Goal: Task Accomplishment & Management: Manage account settings

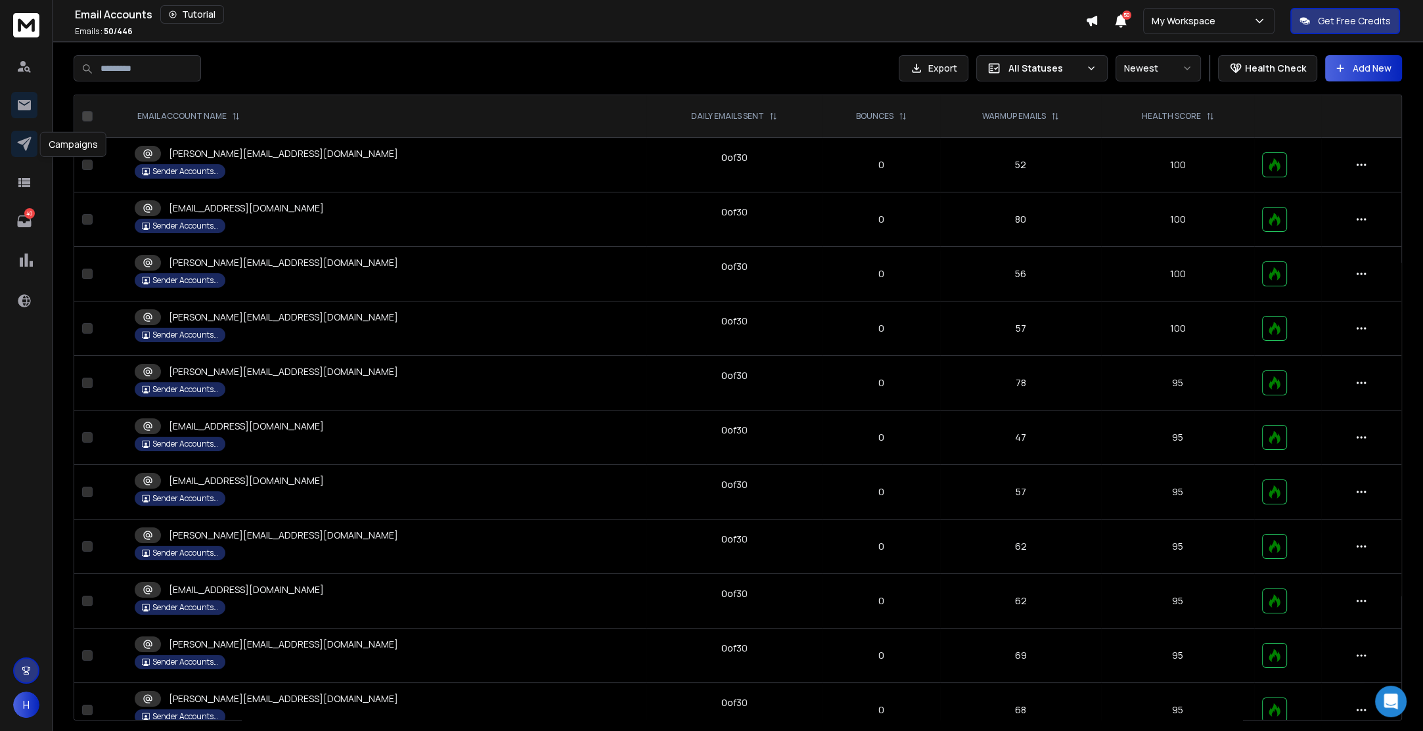
click at [35, 144] on link at bounding box center [24, 144] width 26 height 26
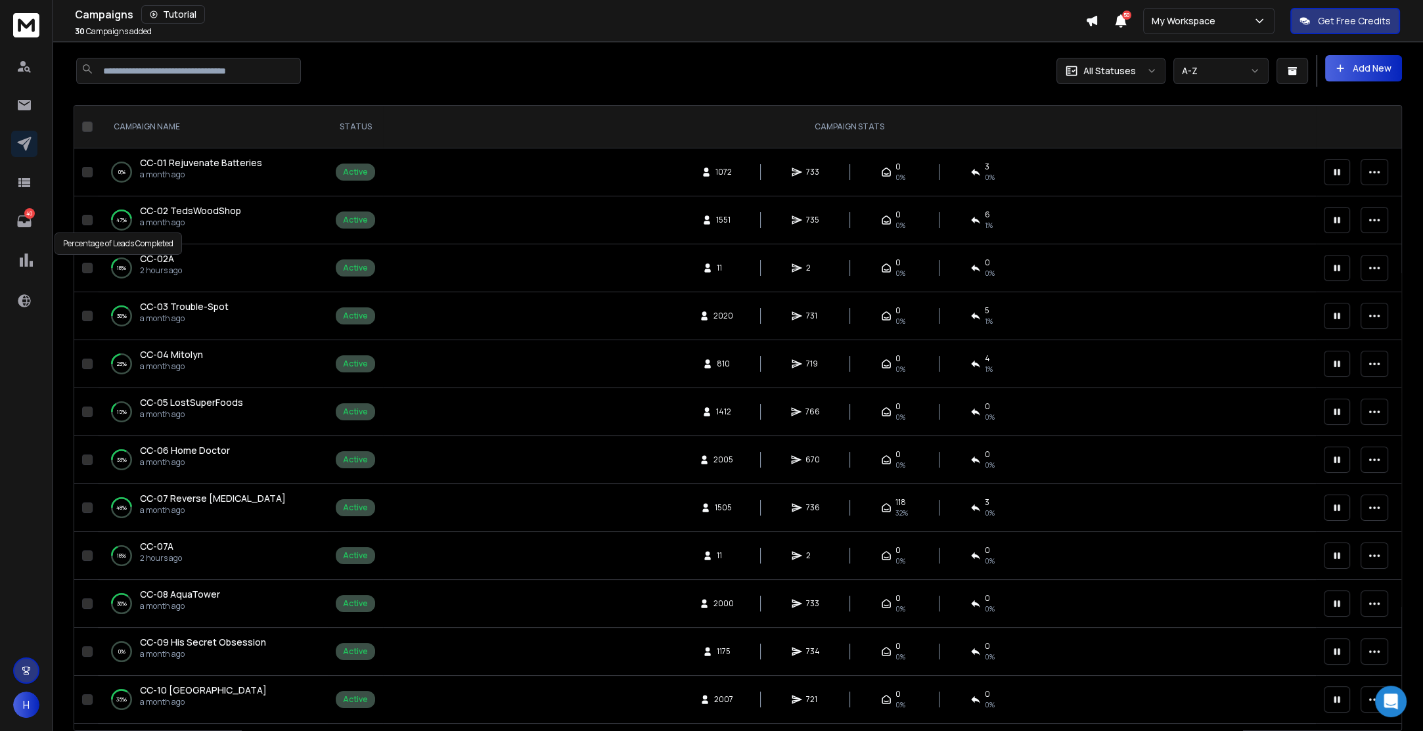
click at [131, 263] on div "18 %" at bounding box center [121, 267] width 21 height 21
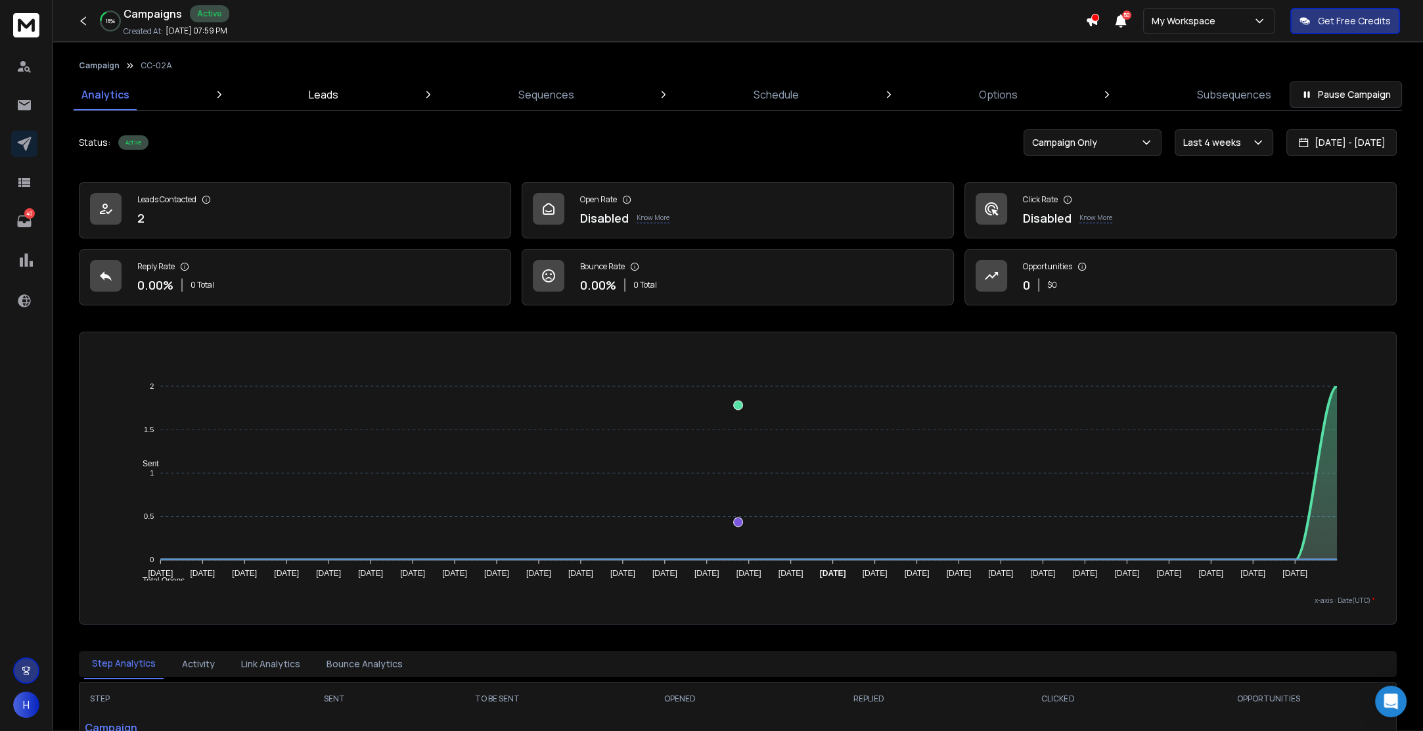
click at [328, 88] on p "Leads" at bounding box center [324, 95] width 30 height 16
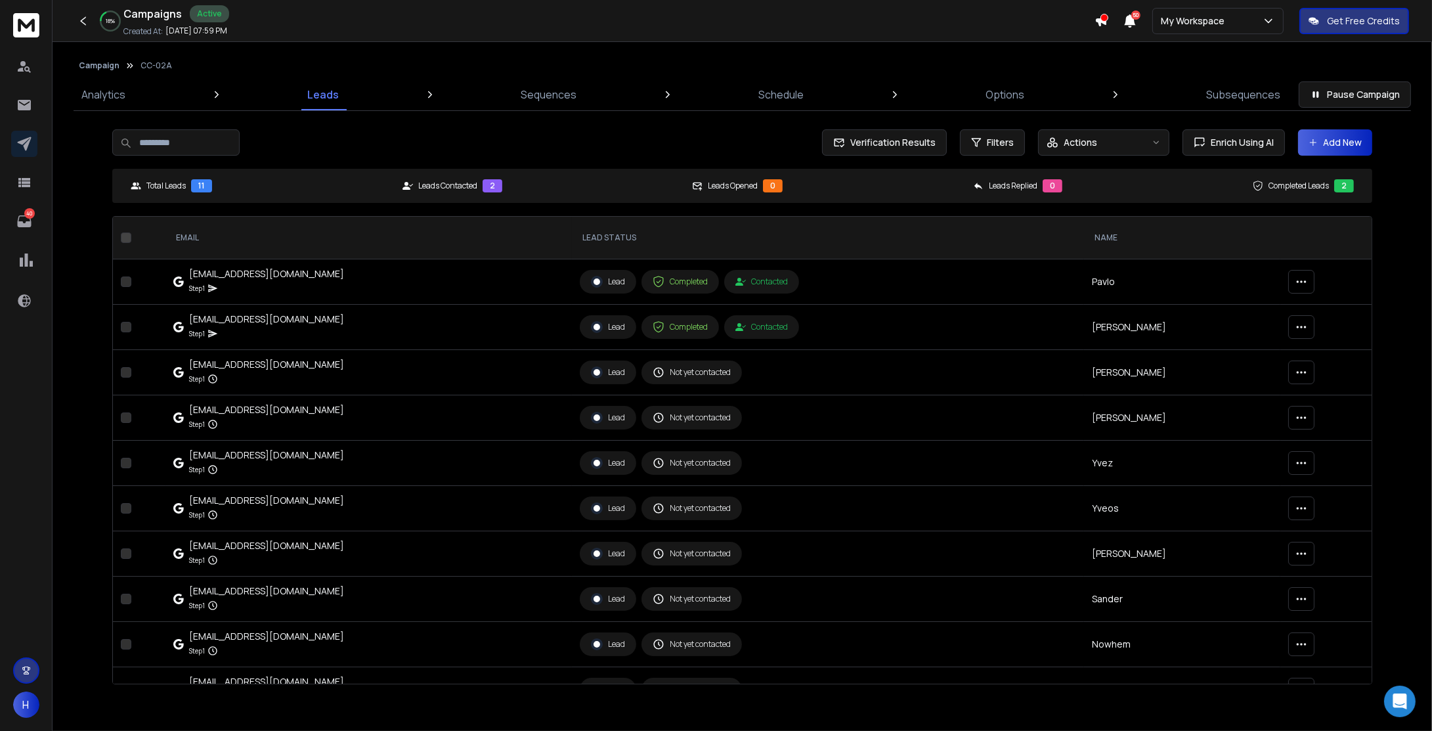
click at [1342, 136] on button "Add New" at bounding box center [1335, 142] width 74 height 26
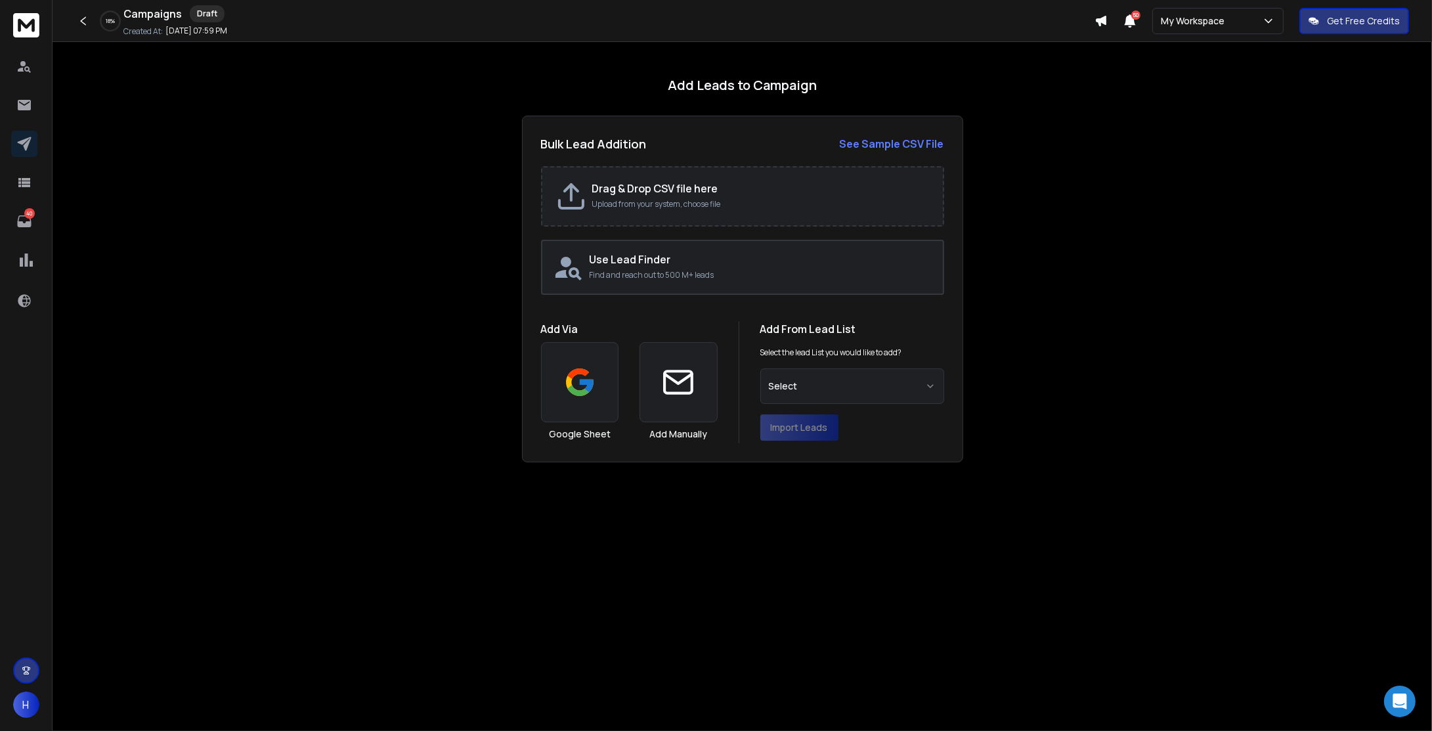
click at [696, 187] on h2 "Drag & Drop CSV file here" at bounding box center [761, 189] width 338 height 16
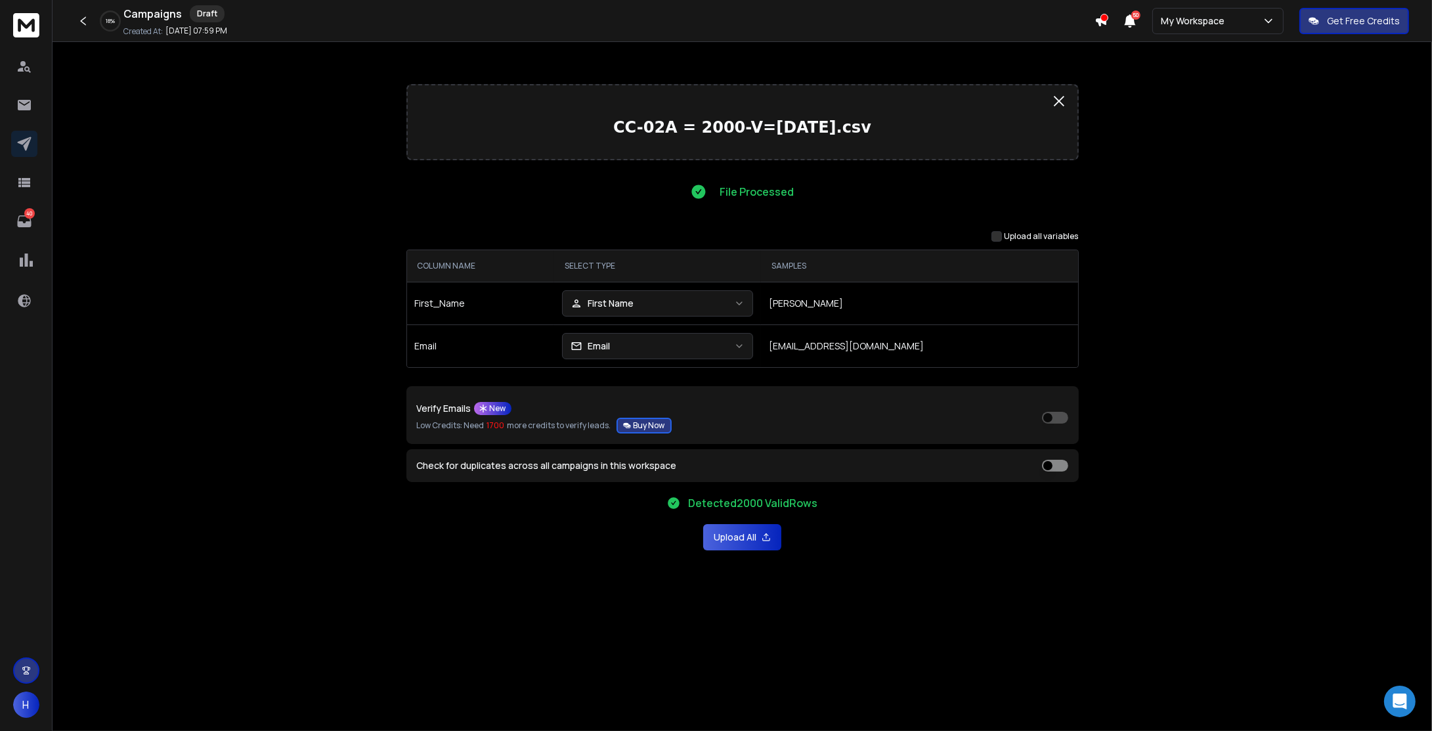
click at [749, 533] on button "Upload All" at bounding box center [742, 537] width 78 height 26
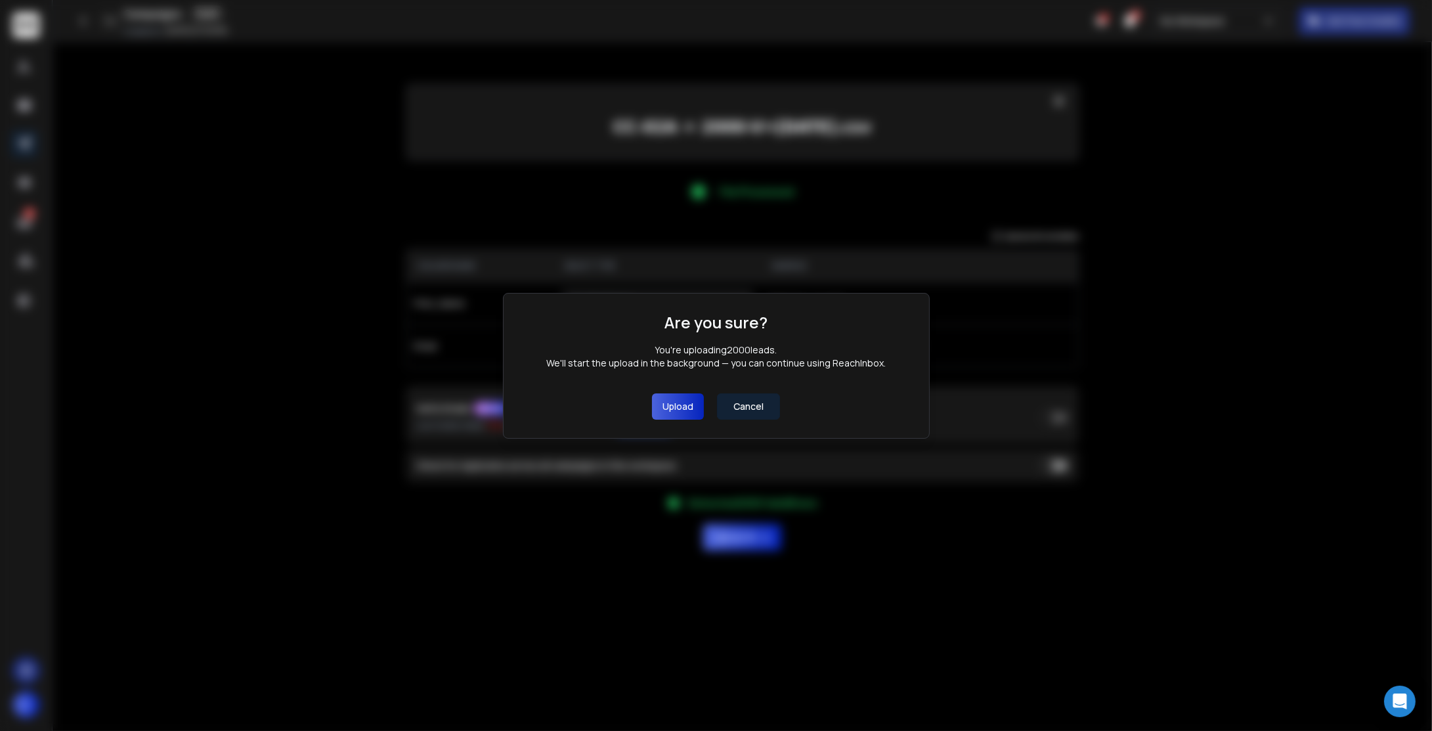
click at [678, 401] on button "Upload" at bounding box center [678, 406] width 52 height 26
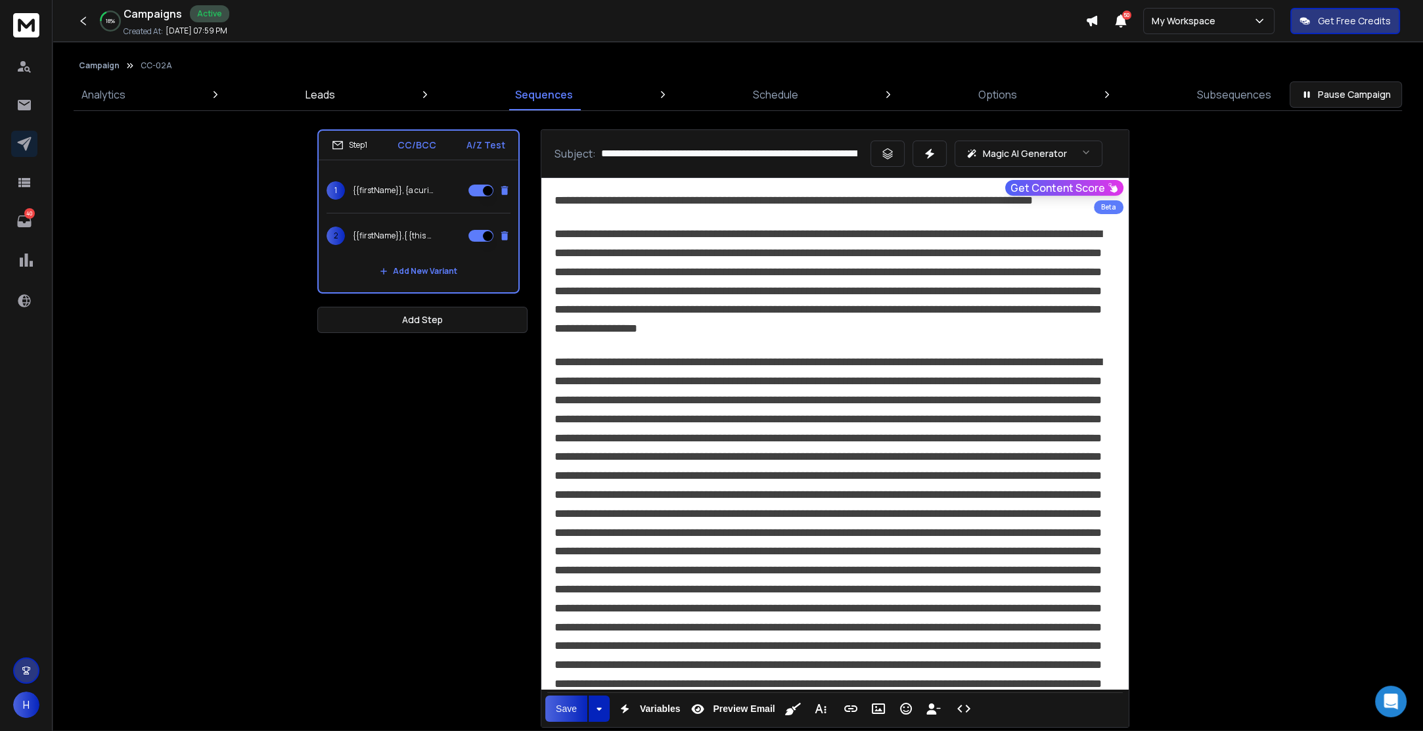
click at [320, 93] on p "Leads" at bounding box center [320, 95] width 30 height 16
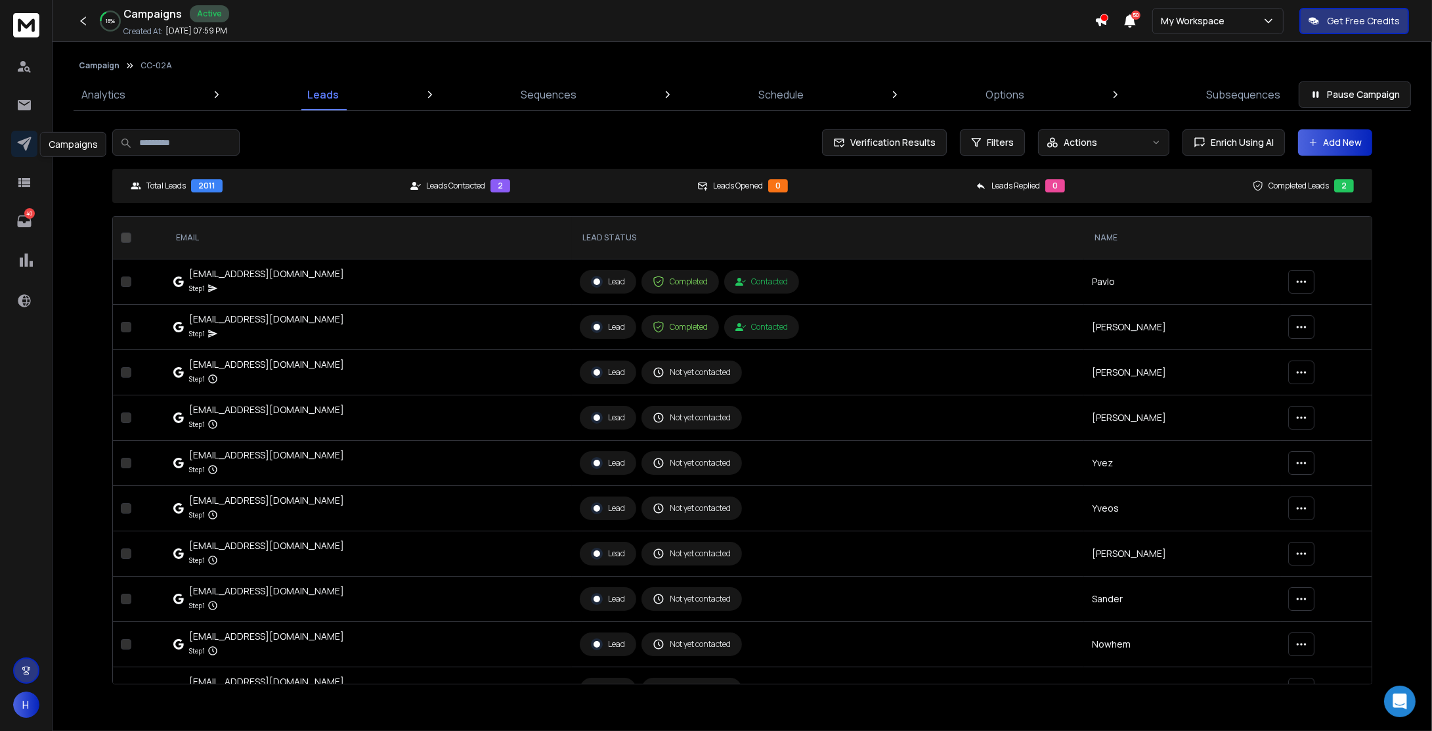
click at [25, 141] on icon at bounding box center [24, 144] width 14 height 14
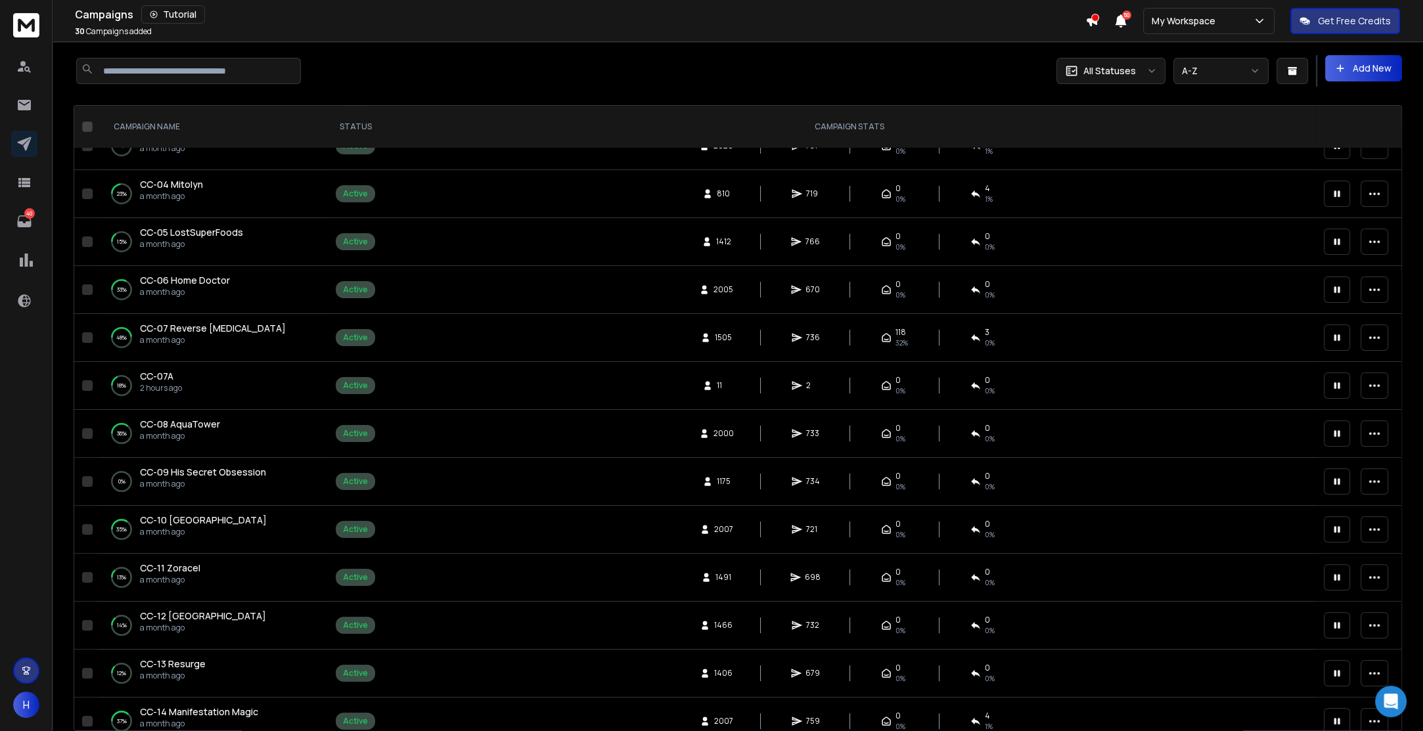
scroll to position [197, 0]
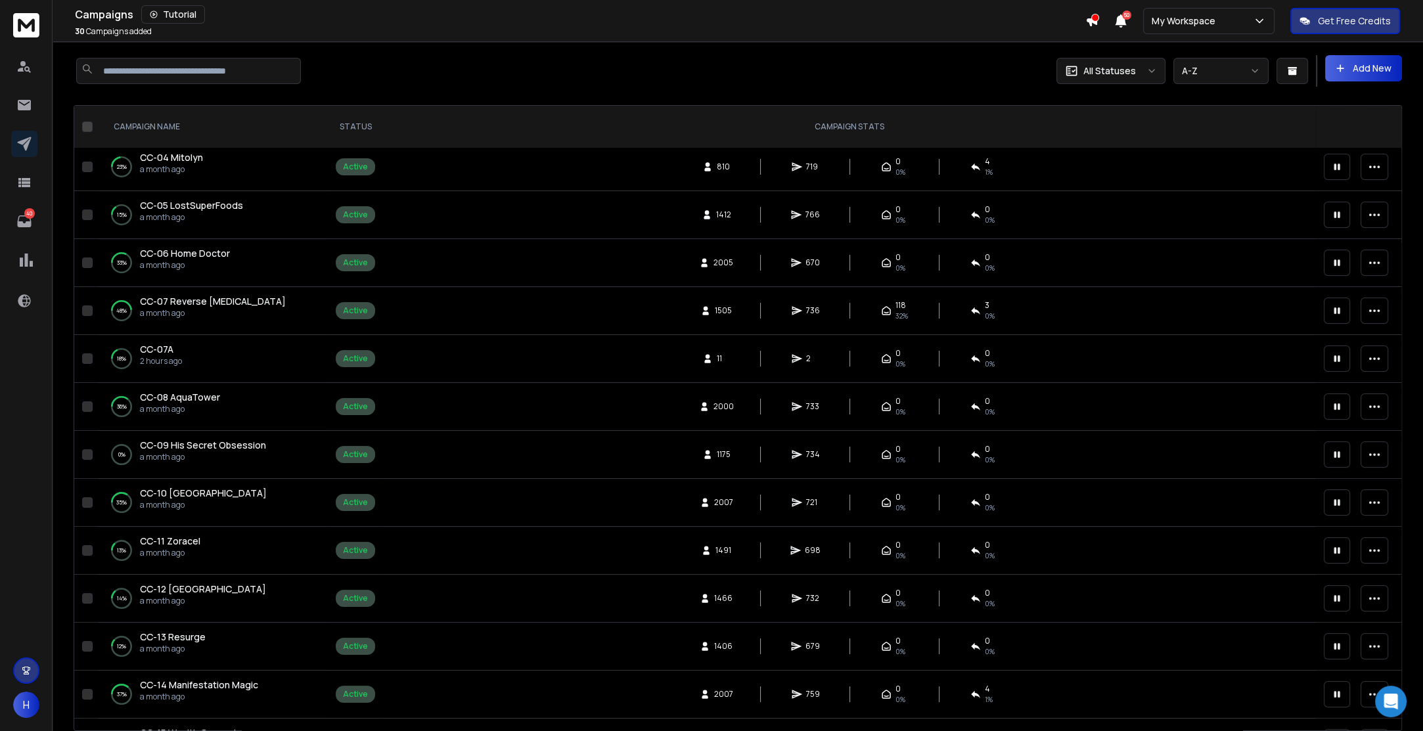
click at [160, 356] on p "2 hours ago" at bounding box center [161, 361] width 42 height 11
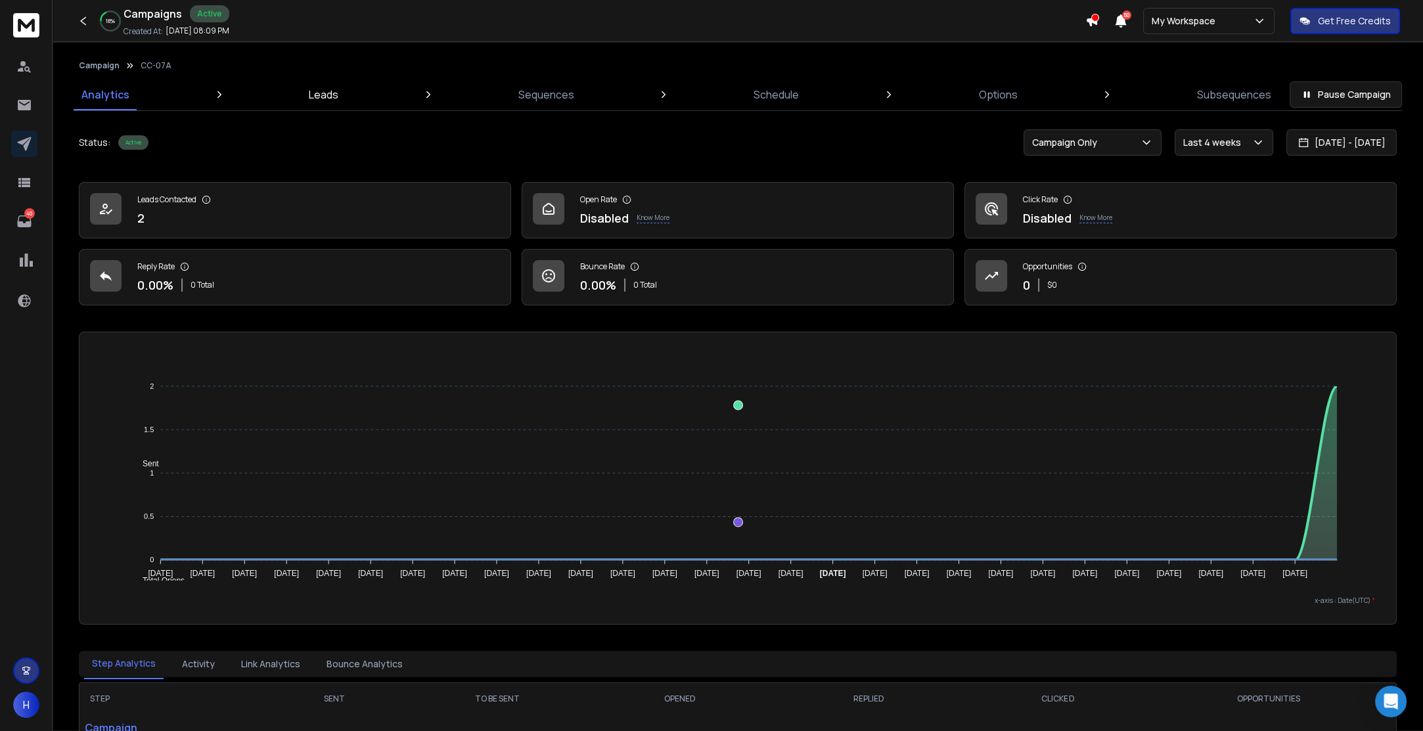
click at [321, 93] on p "Leads" at bounding box center [324, 95] width 30 height 16
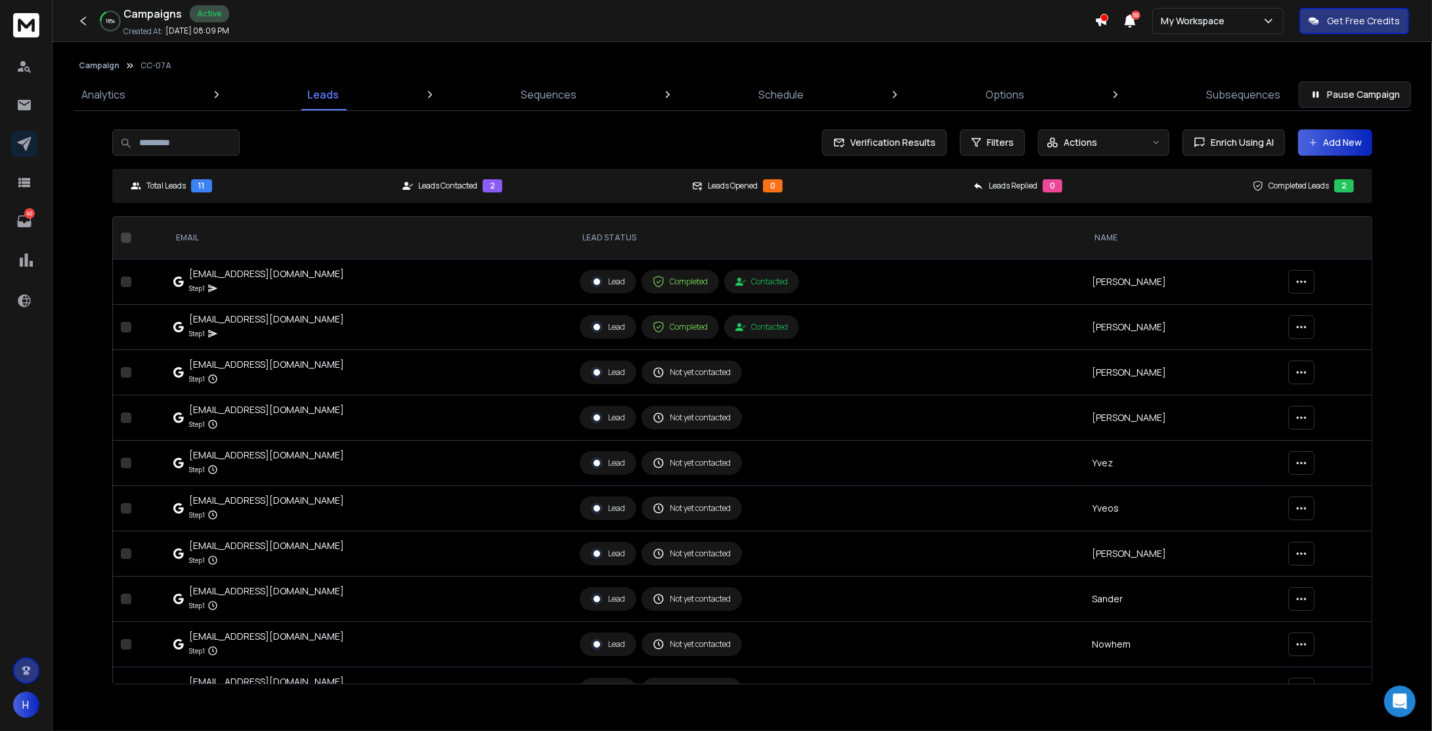
click at [1344, 136] on button "Add New" at bounding box center [1335, 142] width 74 height 26
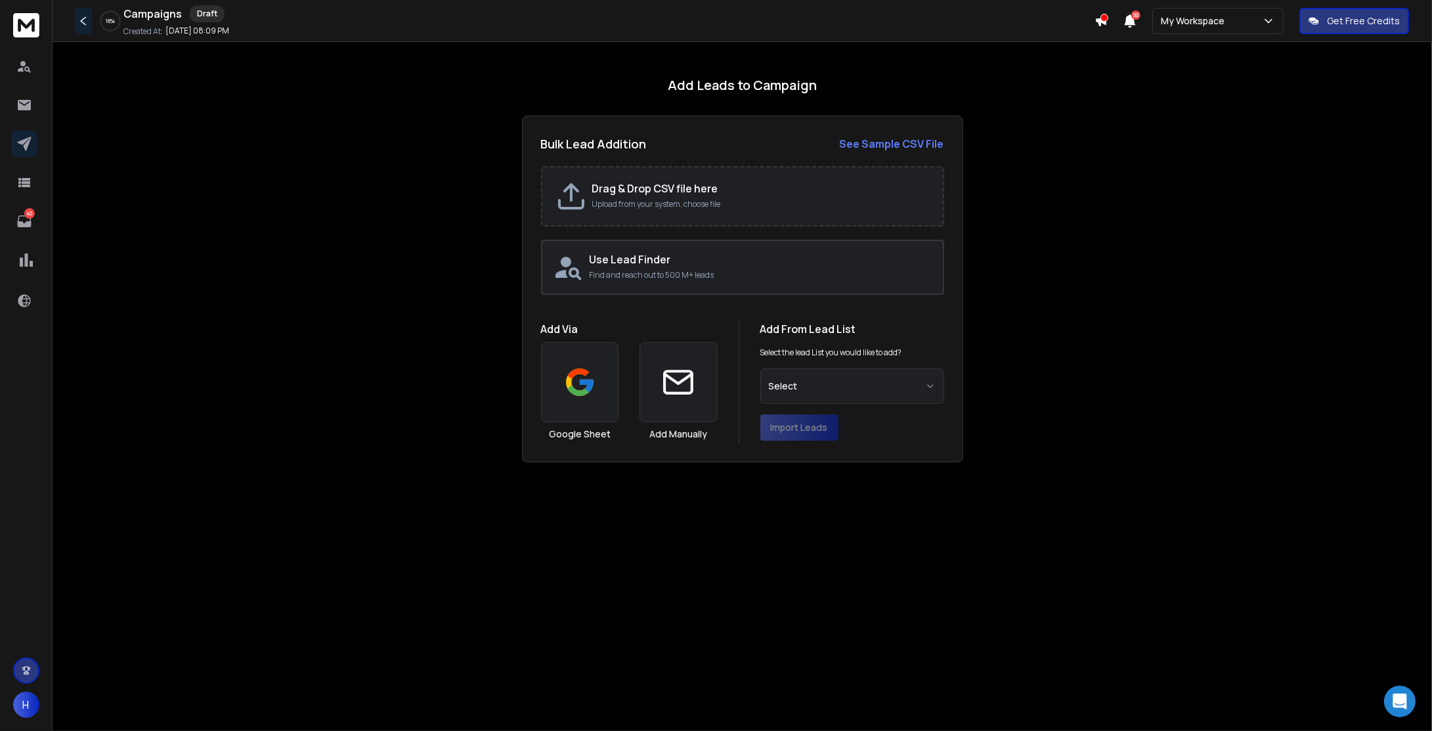
click at [82, 18] on icon at bounding box center [83, 21] width 12 height 12
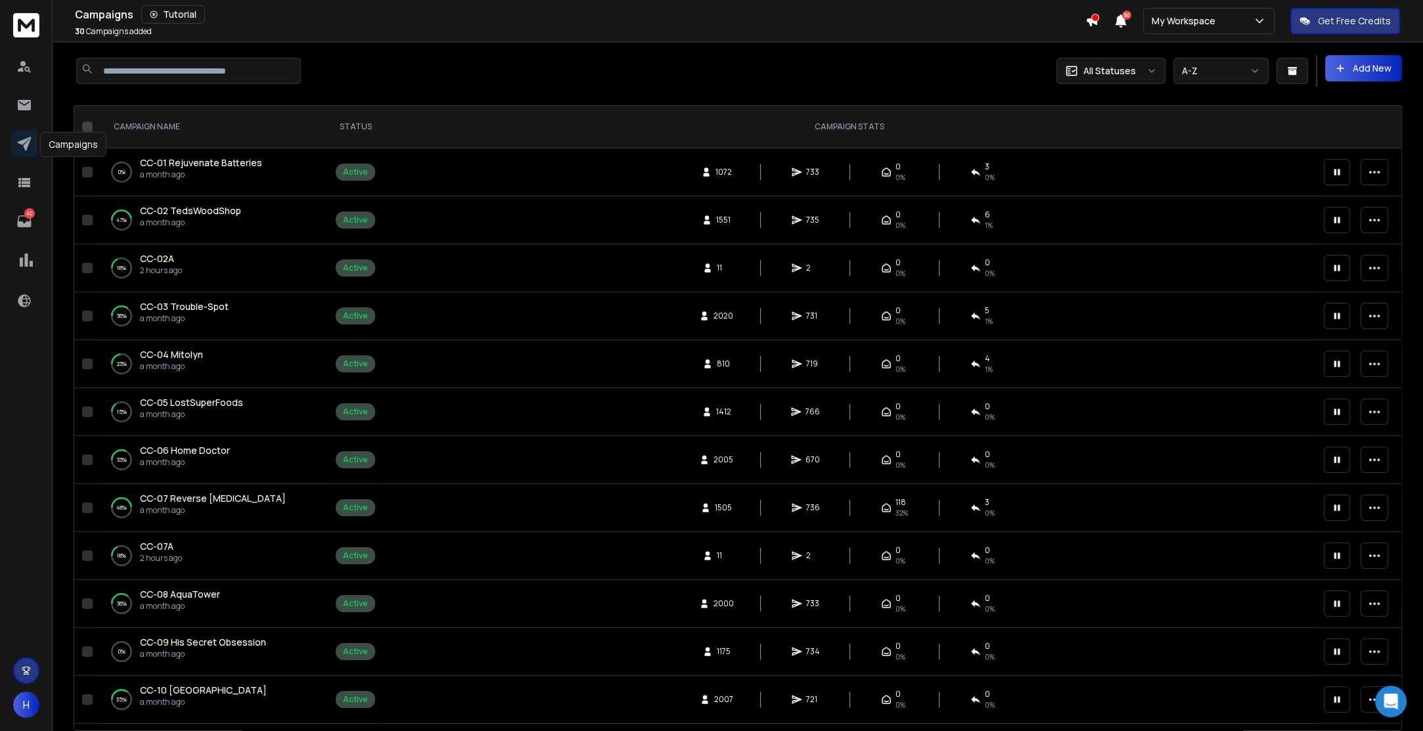
click at [20, 141] on icon at bounding box center [24, 144] width 16 height 16
click at [22, 140] on icon at bounding box center [24, 144] width 14 height 14
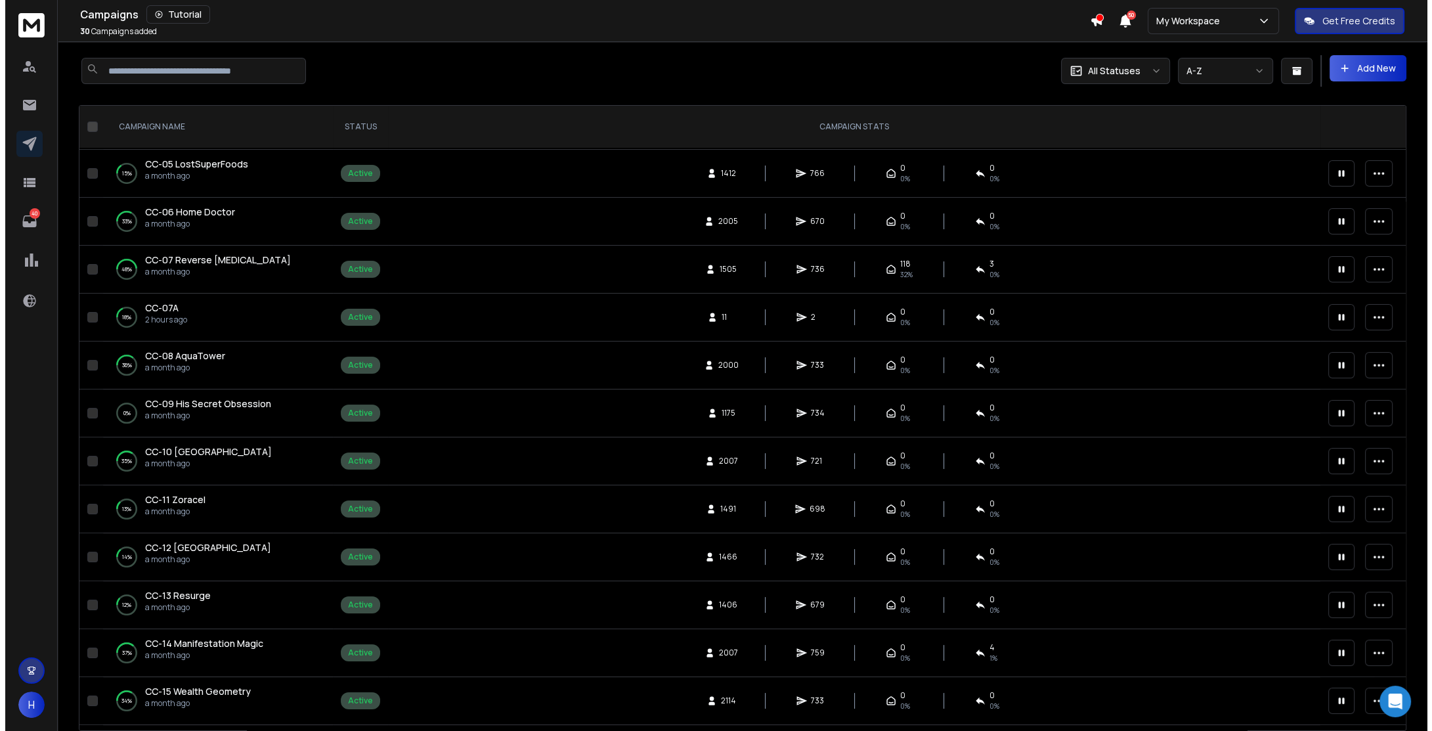
scroll to position [197, 0]
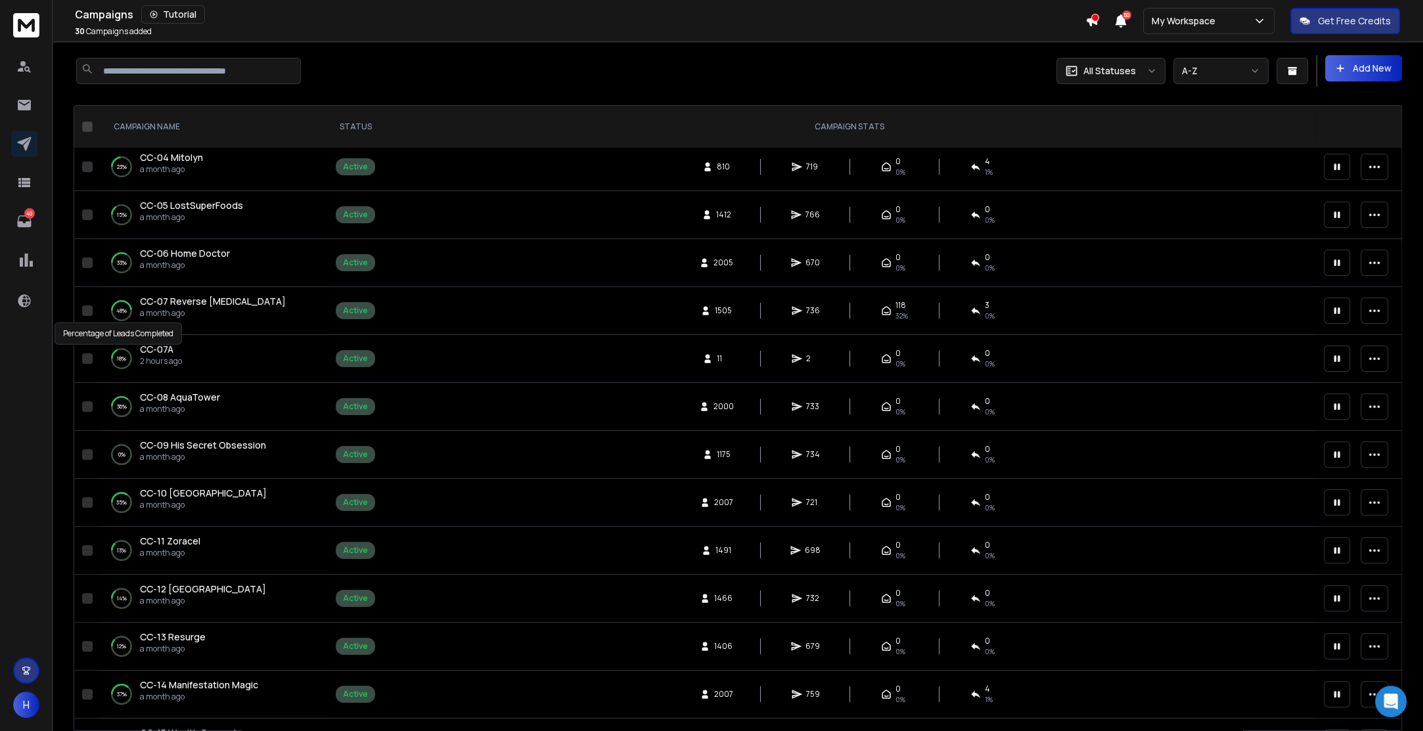
click at [131, 345] on div "18 % CC-07A 2 hours ago" at bounding box center [213, 359] width 204 height 32
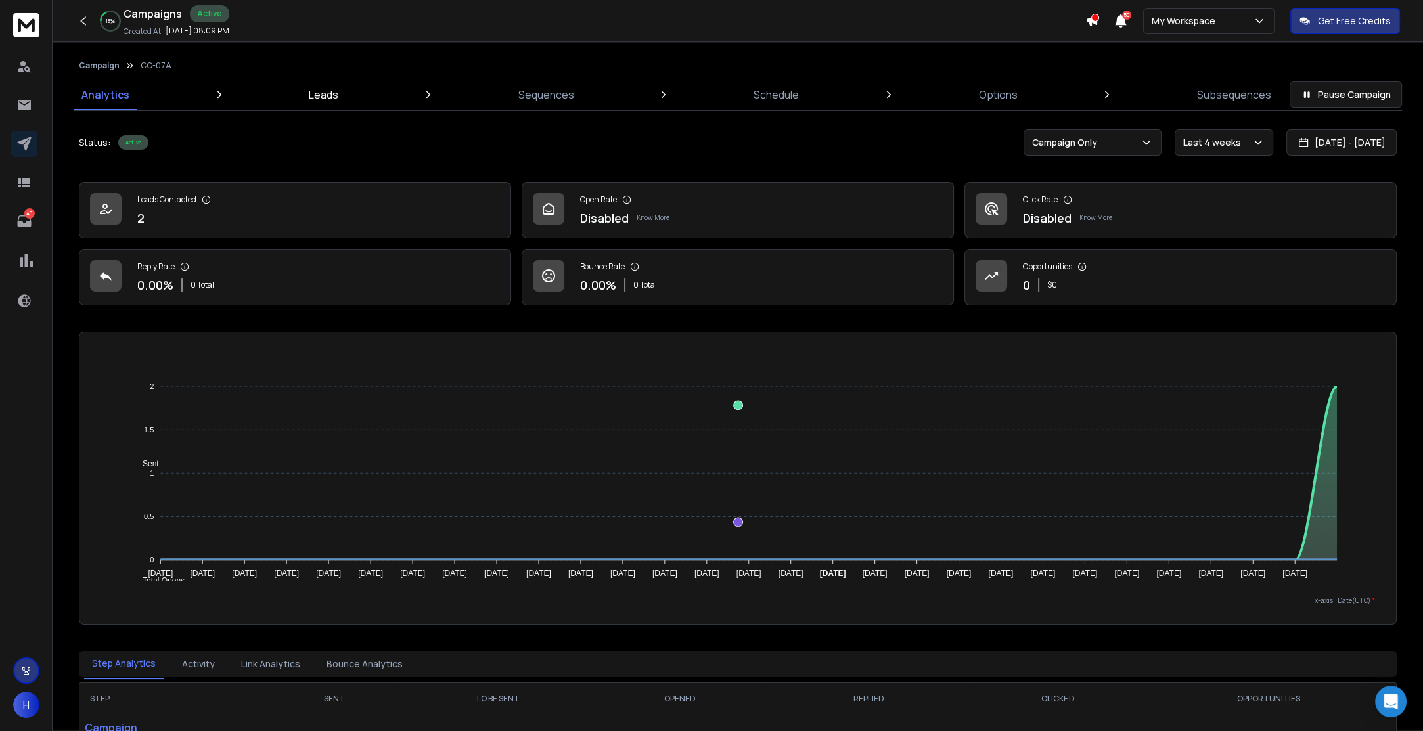
click at [322, 96] on p "Leads" at bounding box center [324, 95] width 30 height 16
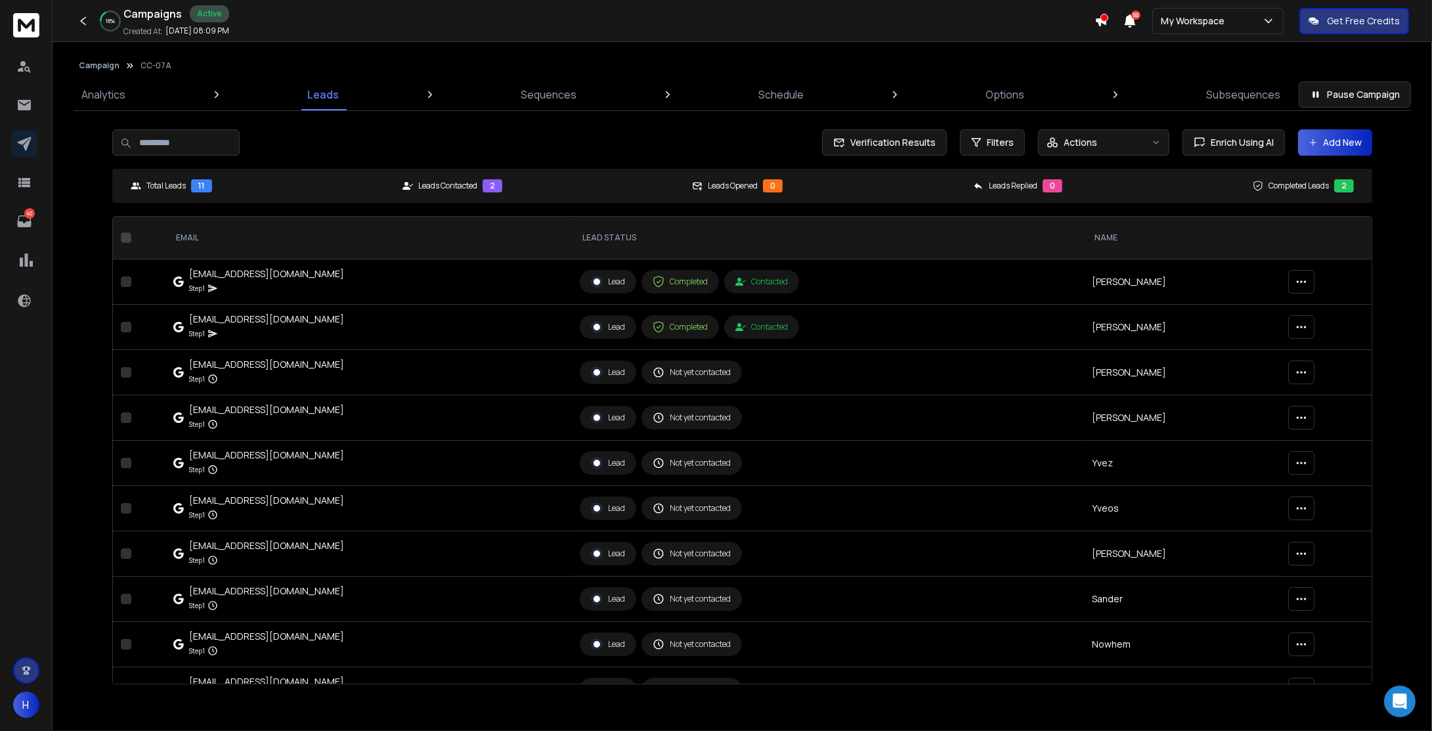
click at [330, 96] on p "Leads" at bounding box center [323, 95] width 32 height 16
click at [1335, 136] on button "Add New" at bounding box center [1335, 142] width 74 height 26
